Goal: Task Accomplishment & Management: Manage account settings

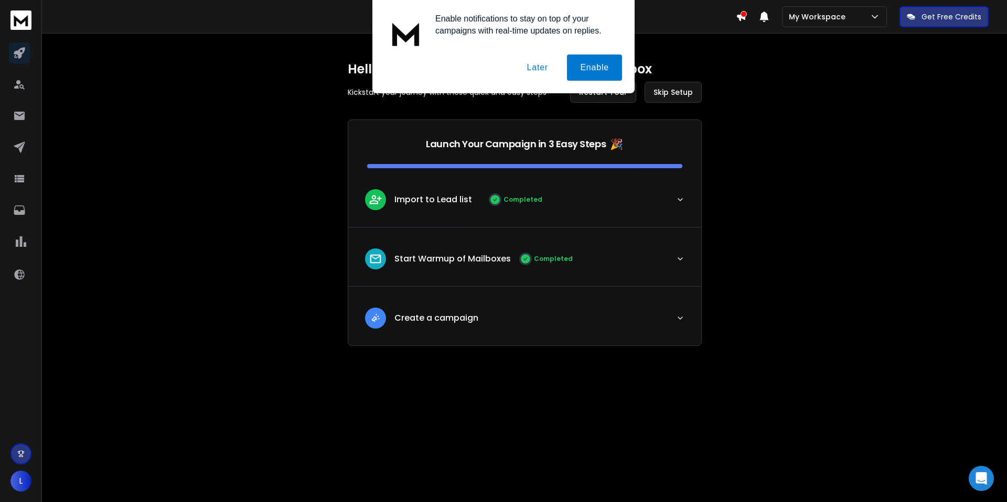
click at [544, 70] on button "Later" at bounding box center [536, 68] width 47 height 26
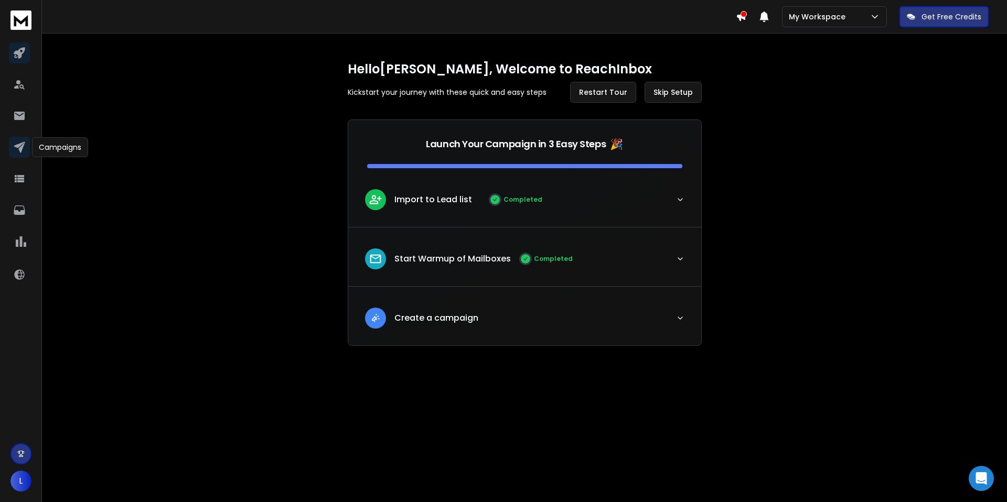
click at [18, 152] on icon at bounding box center [19, 147] width 13 height 13
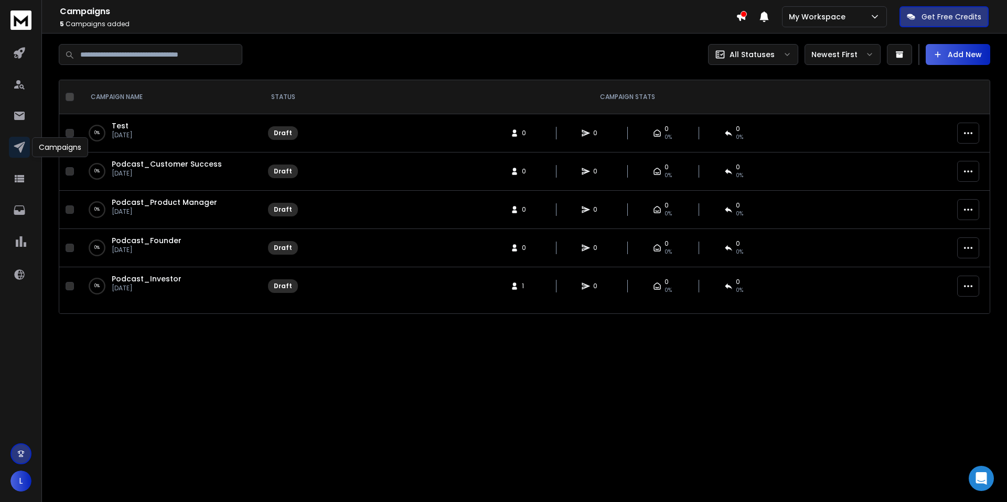
click at [140, 239] on span "Podcast_Founder" at bounding box center [147, 240] width 70 height 10
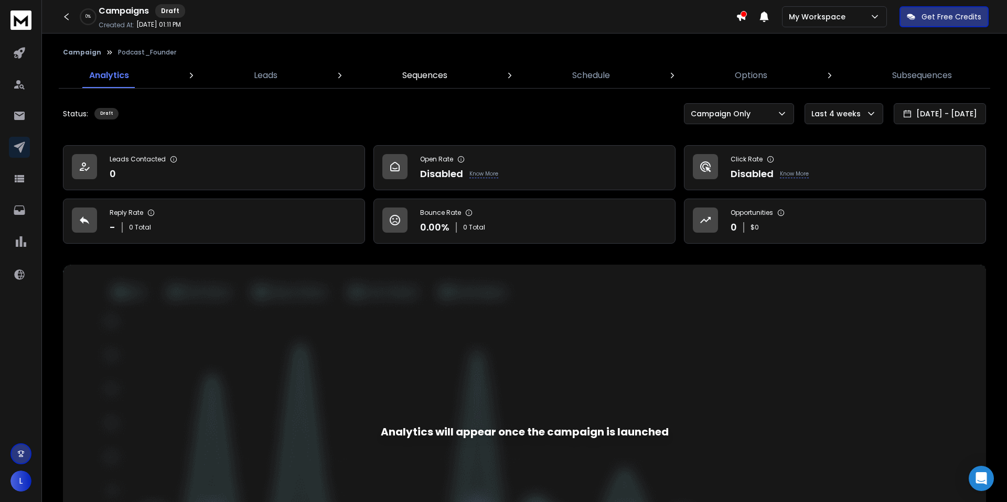
click at [421, 74] on p "Sequences" at bounding box center [424, 75] width 45 height 13
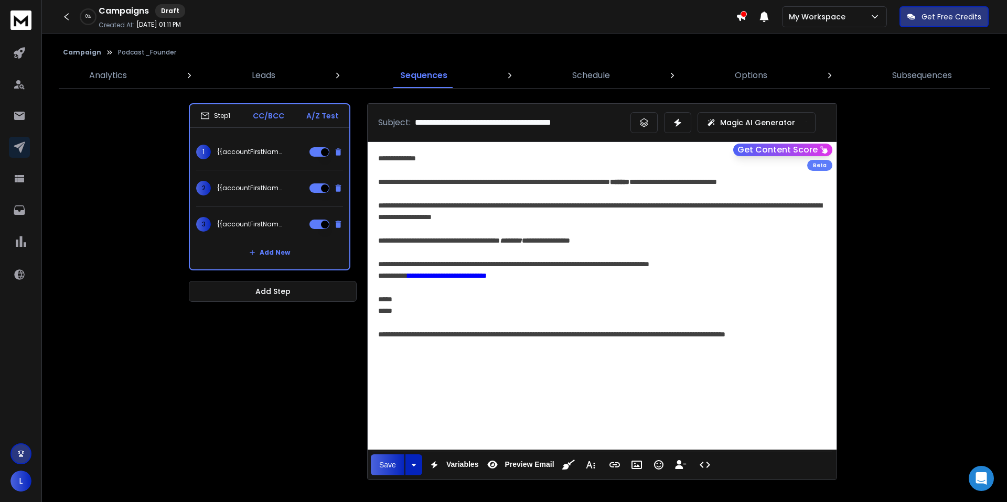
click at [286, 190] on div "2 {{accountFirstName}} - your interview" at bounding box center [269, 188] width 147 height 36
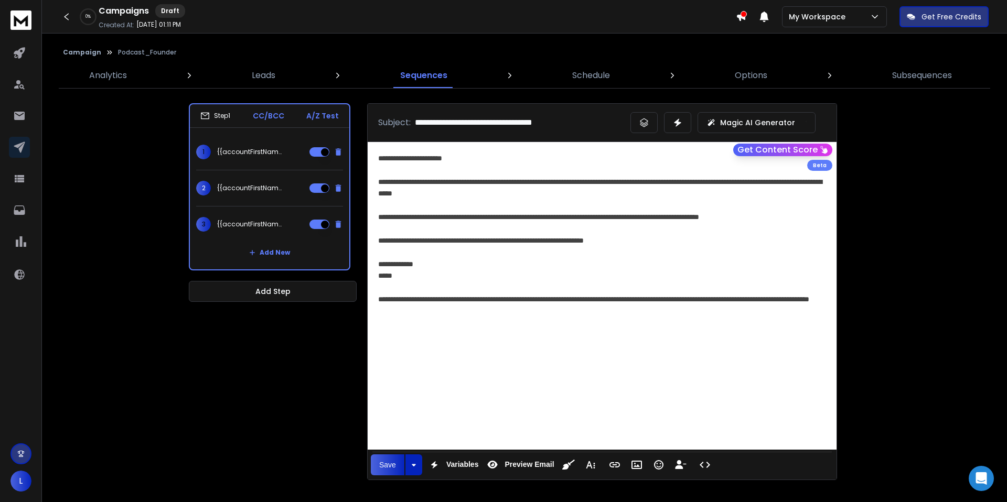
click at [248, 224] on p "{{accountFirstName}} - Lost your interview invite" at bounding box center [250, 224] width 67 height 8
type input "**********"
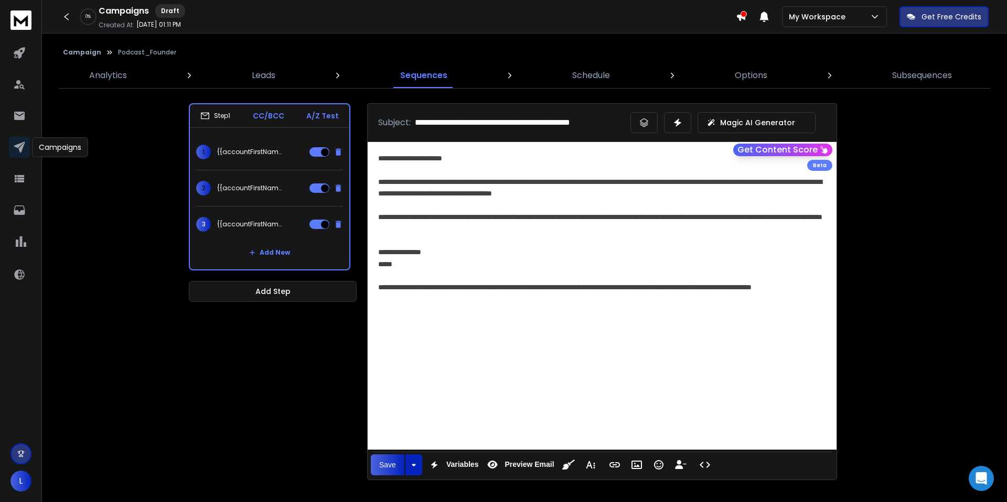
click at [15, 149] on icon at bounding box center [19, 147] width 13 height 13
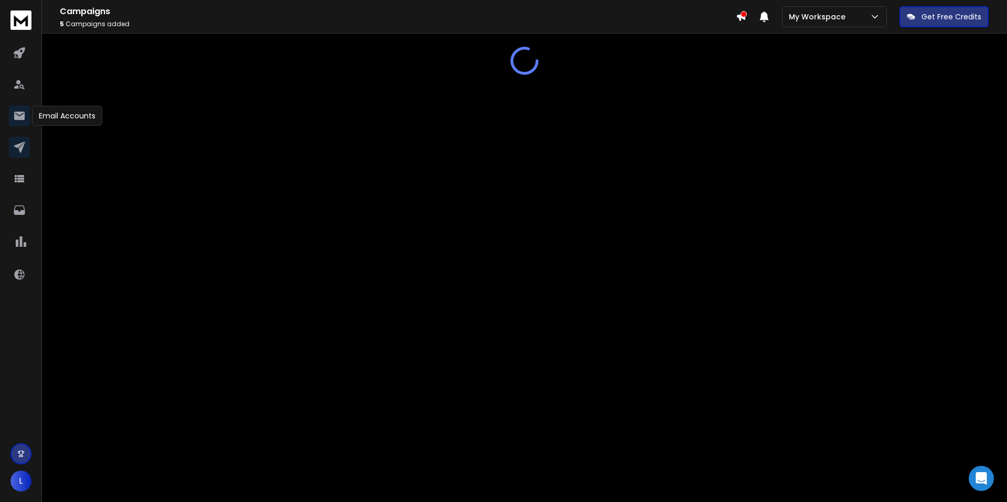
click at [17, 124] on link at bounding box center [19, 115] width 21 height 21
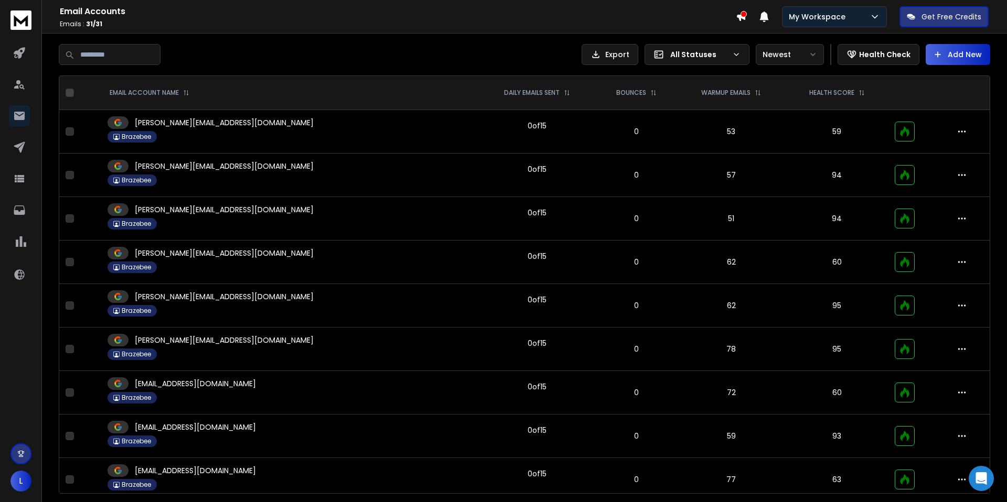
click at [852, 12] on div "My Workspace" at bounding box center [834, 17] width 91 height 10
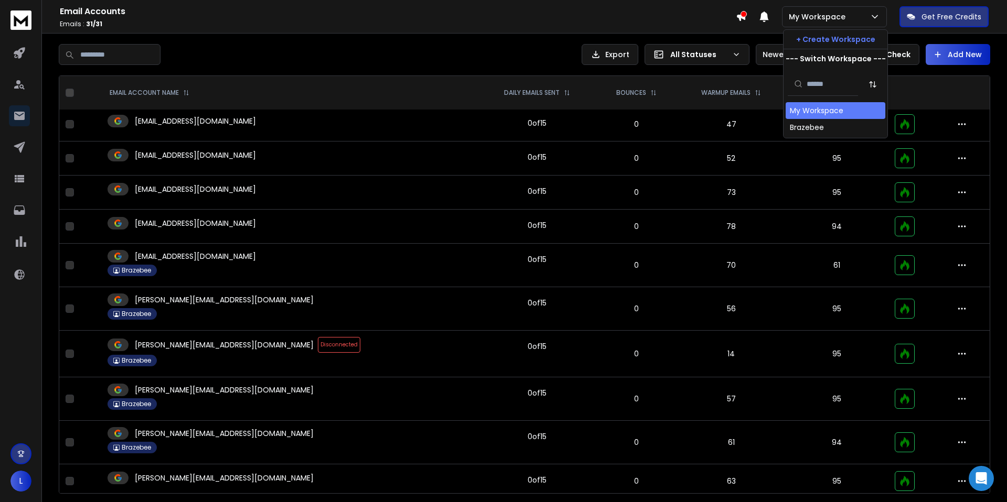
scroll to position [551, 0]
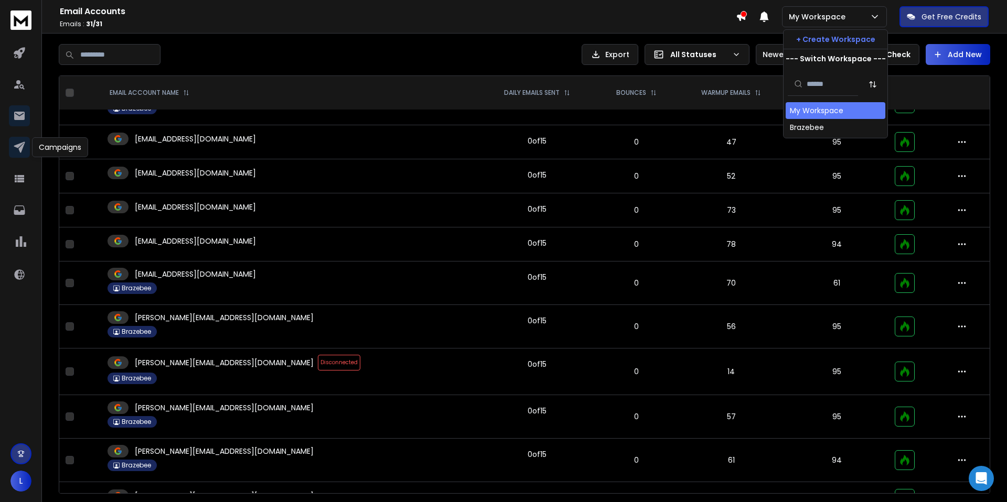
click at [25, 150] on link at bounding box center [19, 147] width 21 height 21
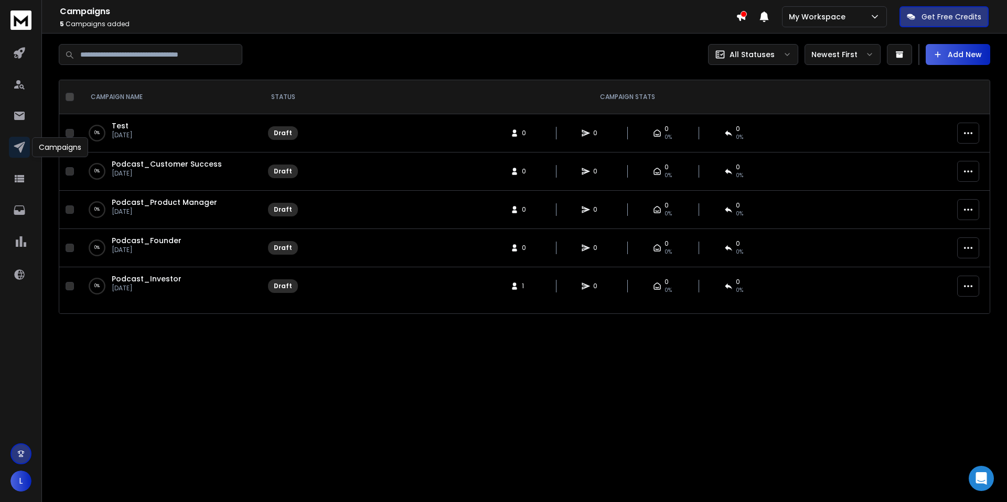
click at [146, 165] on span "Podcast_Customer Success" at bounding box center [167, 164] width 110 height 10
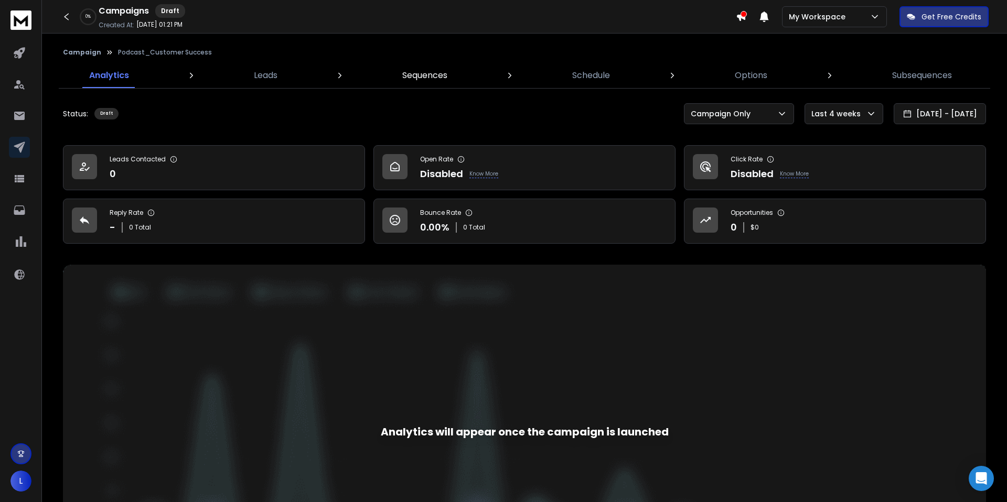
click at [440, 77] on p "Sequences" at bounding box center [424, 75] width 45 height 13
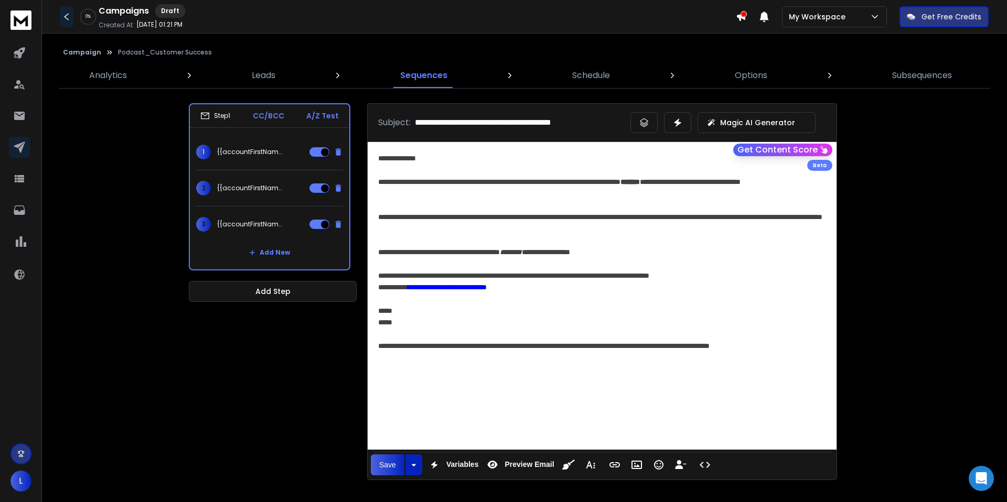
click at [64, 18] on icon at bounding box center [66, 16] width 9 height 9
